Goal: Task Accomplishment & Management: Manage account settings

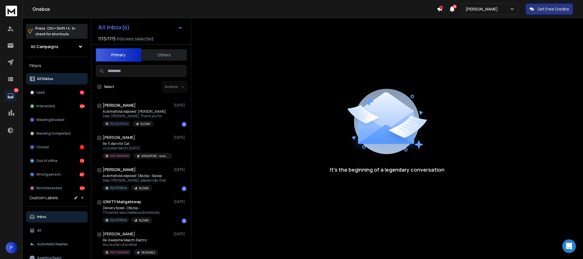
scroll to position [1449, 0]
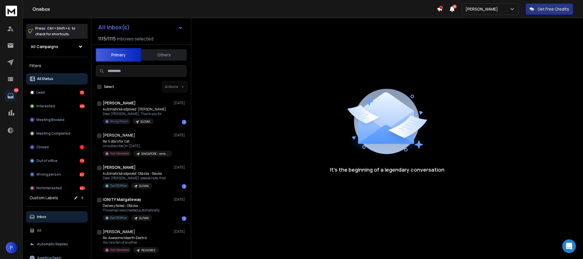
drag, startPoint x: 176, startPoint y: 127, endPoint x: 65, endPoint y: 76, distance: 122.3
click at [138, 117] on div "[PERSON_NAME] [DATE] RE: Great experience with TopLine Remove me from your list…" at bounding box center [141, 193] width 100 height 191
click at [57, 44] on h1 "All Campaigns" at bounding box center [45, 47] width 28 height 6
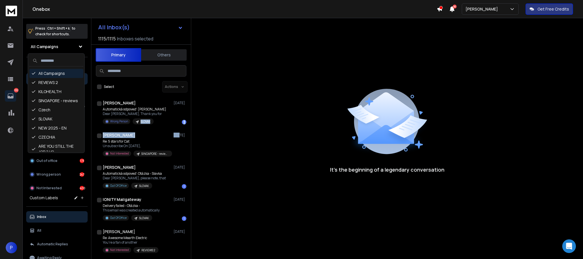
click at [61, 72] on div "All Campaigns" at bounding box center [56, 73] width 54 height 9
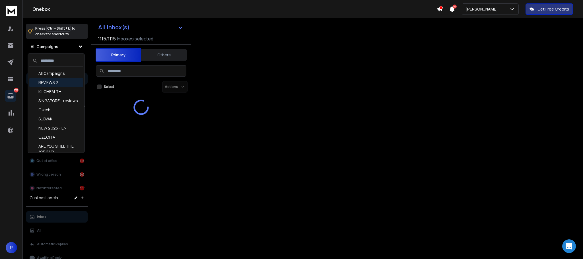
scroll to position [0, 0]
click at [57, 86] on div "REVIEWS 2" at bounding box center [56, 82] width 54 height 9
click at [59, 93] on div "KILOHEALTH" at bounding box center [56, 91] width 54 height 9
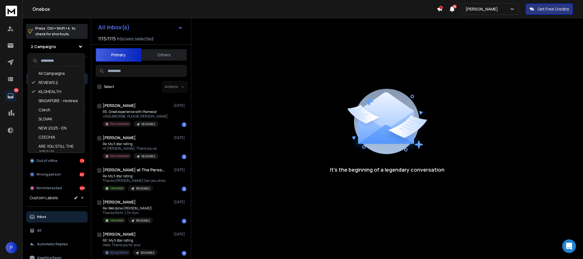
click at [209, 113] on div "It’s the beginning of a legendary conversation" at bounding box center [387, 128] width 392 height 220
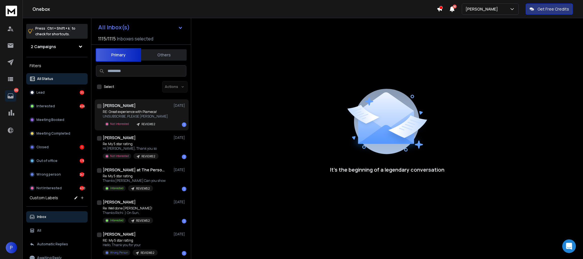
click at [167, 116] on p "UNSUBSCRIBE, PLEASE [PERSON_NAME]" at bounding box center [135, 116] width 65 height 5
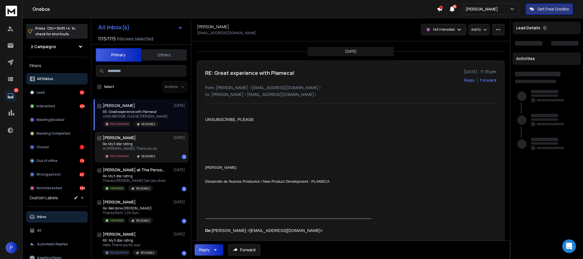
click at [177, 161] on div "[PERSON_NAME] [DATE] Re: My 5 star rating Hi [PERSON_NAME], Thank you so Not In…" at bounding box center [142, 146] width 94 height 31
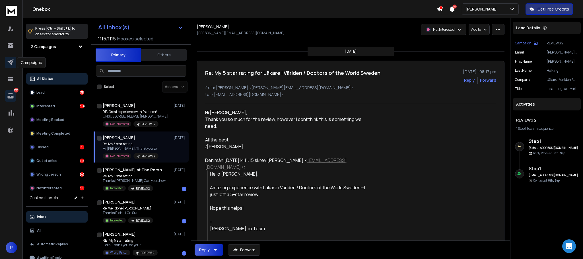
click at [11, 66] on icon at bounding box center [10, 62] width 7 height 7
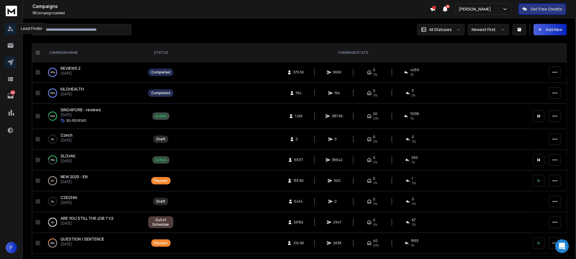
click at [11, 30] on icon at bounding box center [10, 28] width 7 height 7
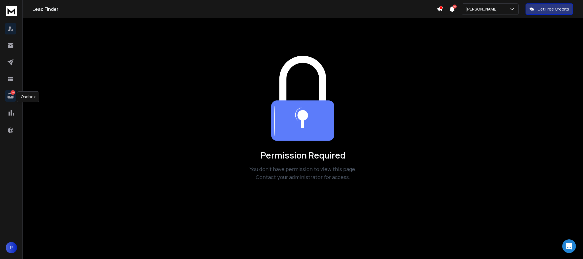
click at [15, 98] on link "1320" at bounding box center [10, 95] width 11 height 11
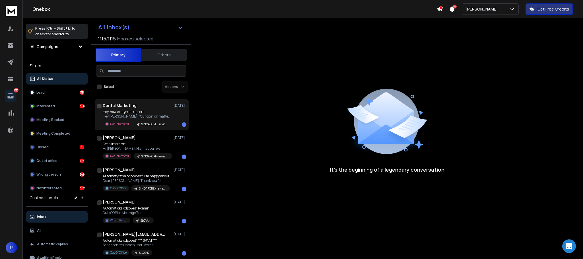
click at [162, 112] on p "Hey, how was your support" at bounding box center [137, 111] width 68 height 5
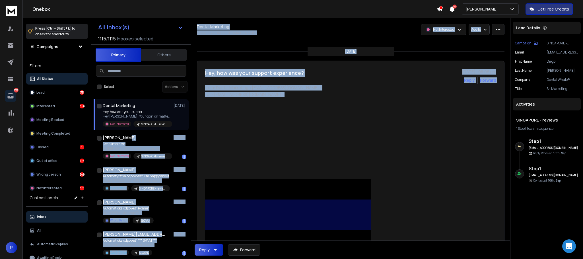
drag, startPoint x: 144, startPoint y: 136, endPoint x: 239, endPoint y: 108, distance: 98.7
click at [239, 108] on div "All Inbox(s) 1115 / 1115 Inboxes selected Primary Others Select Actions Dental …" at bounding box center [337, 147] width 492 height 259
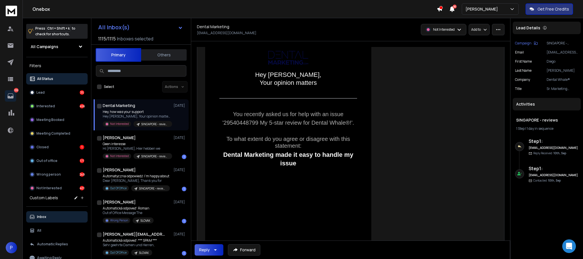
scroll to position [246, 0]
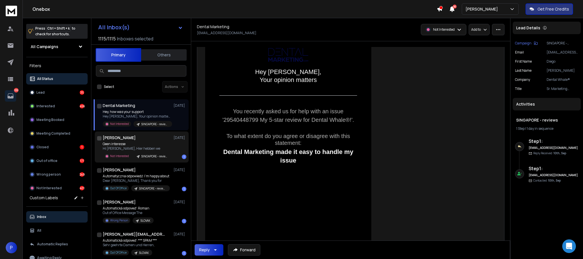
click at [146, 149] on p "Hi Loic, Hier hebben we" at bounding box center [137, 148] width 68 height 5
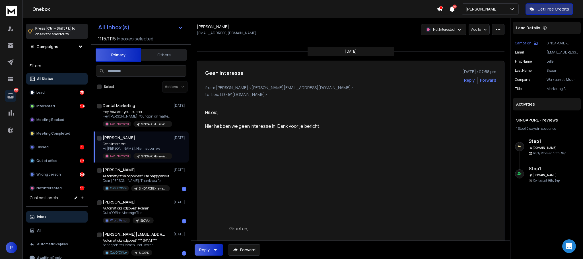
drag, startPoint x: 166, startPoint y: 176, endPoint x: 191, endPoint y: 95, distance: 84.9
click at [166, 176] on p "Automatyczna odpowiedź: I'm happy about" at bounding box center [136, 176] width 67 height 5
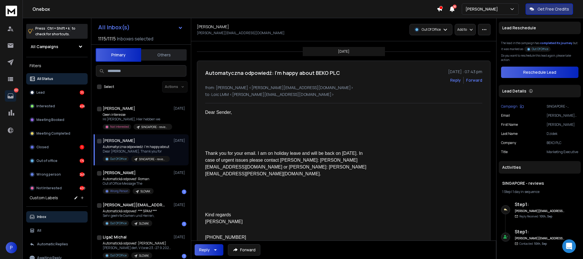
scroll to position [62, 0]
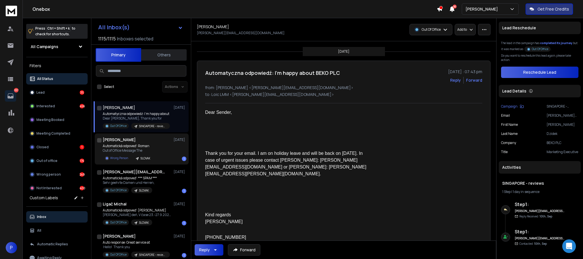
click at [177, 135] on div "Roman Drška 10 Sep Automatická odpoveď: Roman Out of Office Message The Wrong P…" at bounding box center [142, 148] width 94 height 31
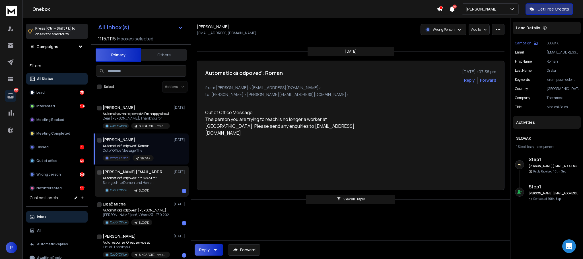
click at [171, 174] on div "Jana.Busova@hydac.com 10 Sep" at bounding box center [145, 172] width 84 height 6
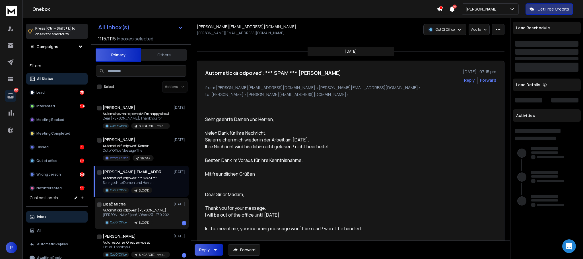
click at [168, 206] on div "Ligač Michal 10 Sep" at bounding box center [145, 204] width 84 height 6
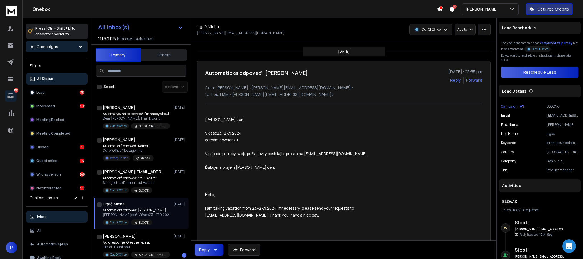
click at [73, 45] on button "All Campaigns" at bounding box center [56, 46] width 61 height 11
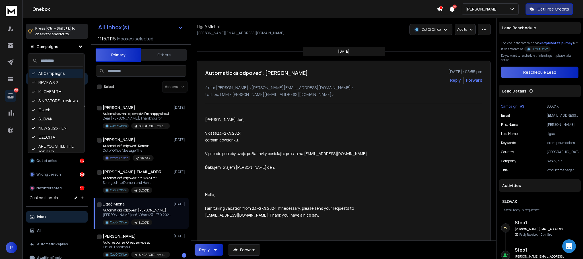
click at [67, 72] on div "All Campaigns" at bounding box center [56, 73] width 54 height 9
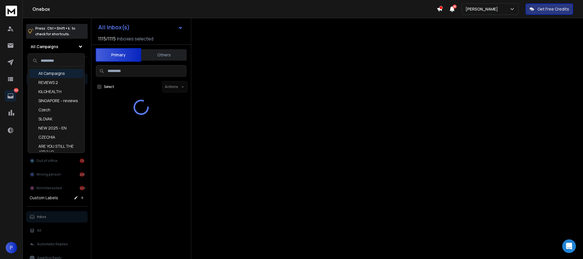
scroll to position [0, 0]
click at [60, 82] on div "REVIEWS 2" at bounding box center [56, 82] width 54 height 9
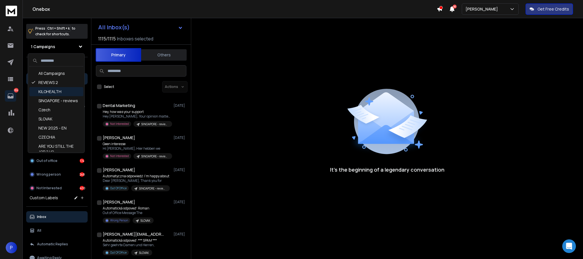
click at [61, 90] on div "KILOHEALTH" at bounding box center [56, 91] width 54 height 9
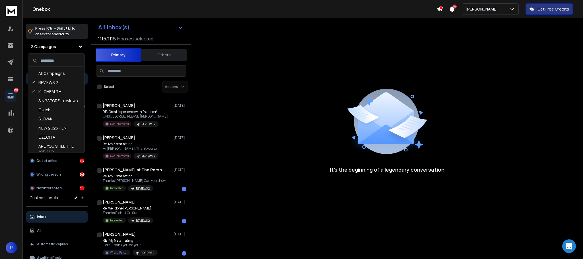
click at [207, 95] on div "It’s the beginning of a legendary conversation" at bounding box center [387, 128] width 392 height 220
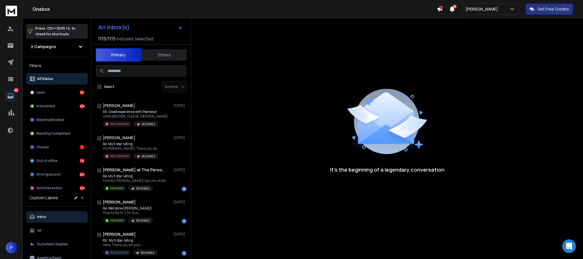
drag, startPoint x: 191, startPoint y: 112, endPoint x: 191, endPoint y: 117, distance: 5.1
click at [191, 117] on div "It’s the beginning of a legendary conversation" at bounding box center [387, 128] width 392 height 220
drag, startPoint x: 189, startPoint y: 113, endPoint x: 189, endPoint y: 119, distance: 5.2
click at [189, 119] on div "Josep Manuel Llabres 09 Sep RE: Great experience with Plameca! UNSUBSCRIBE, PLE…" at bounding box center [141, 193] width 100 height 191
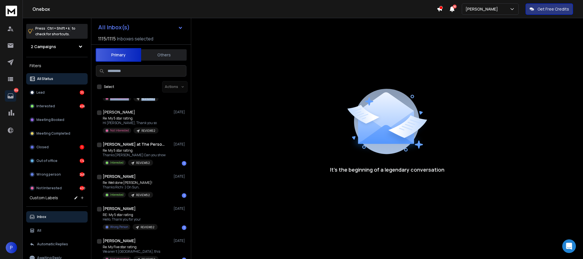
scroll to position [7, 0]
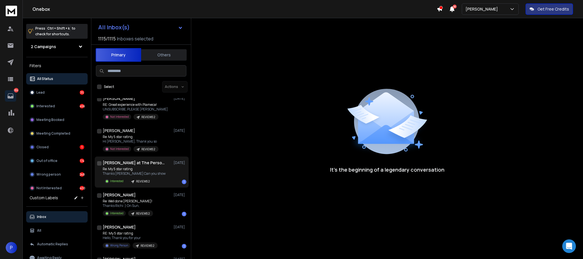
click at [158, 177] on div "Re: My 5 star rating Thanks Tom Can you show Interested REVIEWS 2 1" at bounding box center [145, 175] width 84 height 17
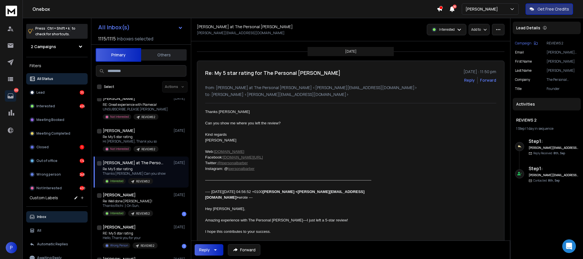
click at [570, 80] on p "The Personal Barber" at bounding box center [562, 79] width 32 height 5
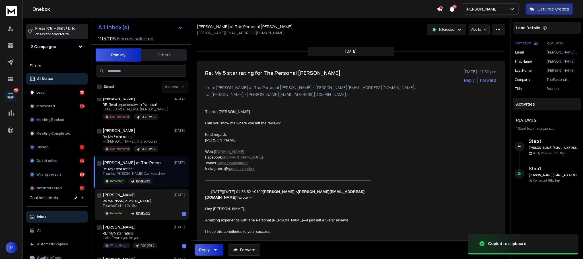
click at [154, 209] on div "Re: Well done Wilding! Thanks Richi :) On Sun, Interested REVIEWS 2 1" at bounding box center [145, 207] width 84 height 17
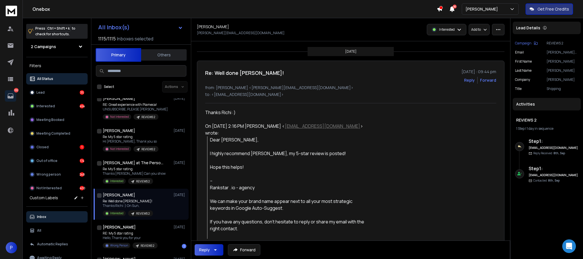
click at [549, 81] on p "Wilding" at bounding box center [562, 79] width 32 height 5
